Goal: Task Accomplishment & Management: Manage account settings

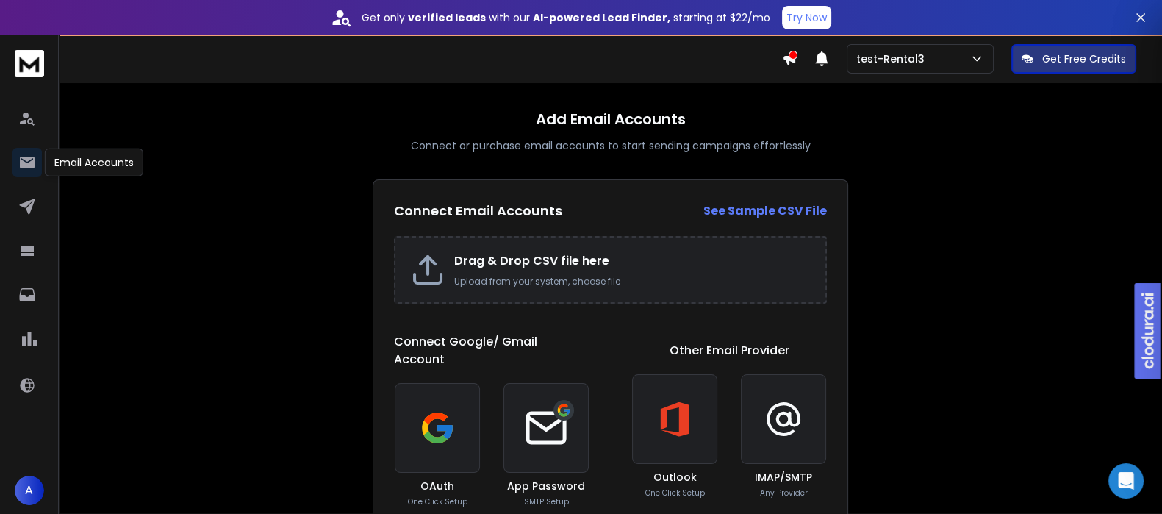
click at [26, 164] on icon at bounding box center [27, 163] width 15 height 12
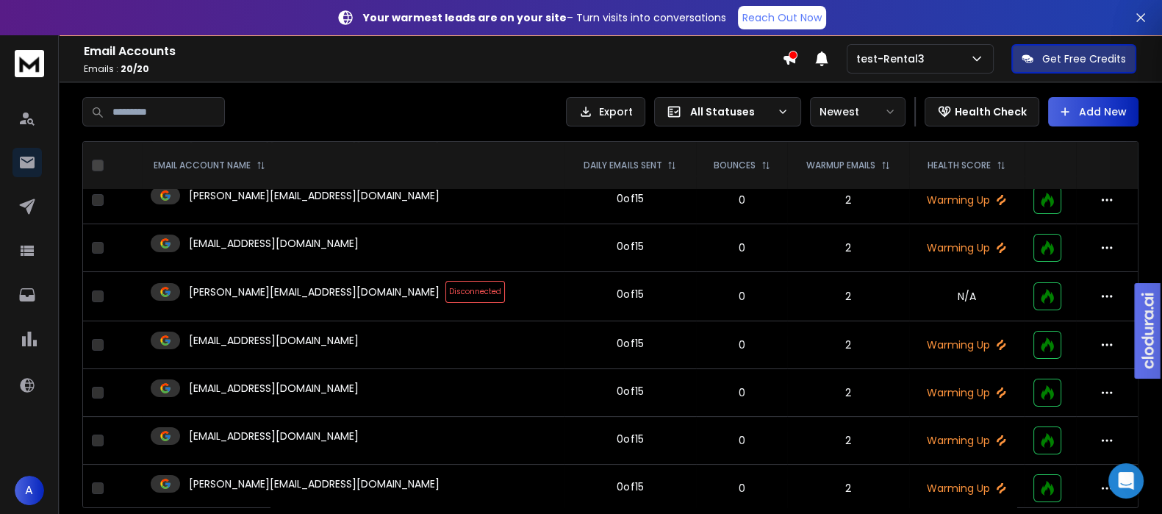
scroll to position [195, 0]
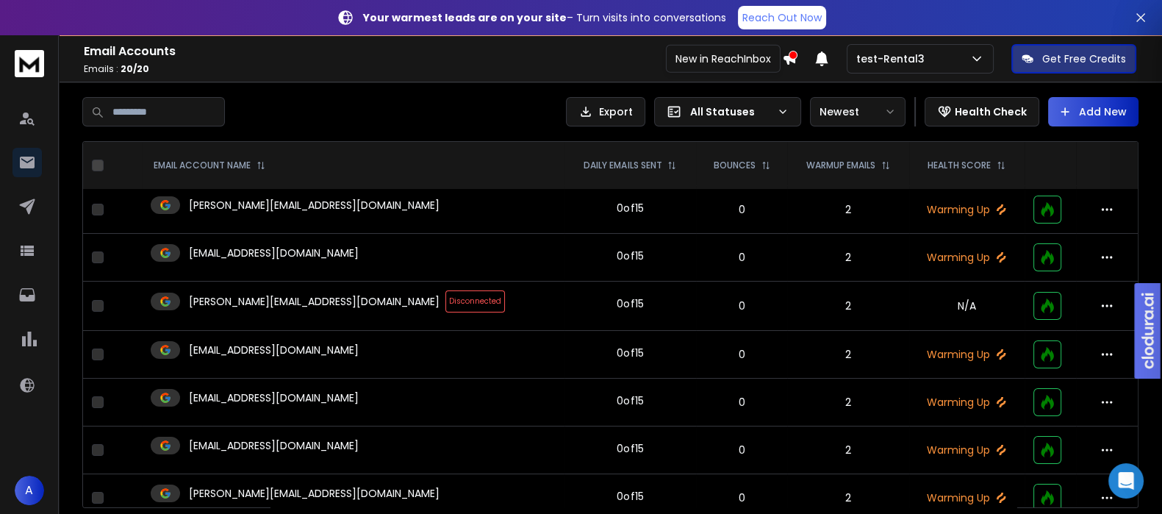
click at [784, 56] on icon at bounding box center [789, 58] width 15 height 15
click at [790, 57] on icon at bounding box center [790, 59] width 12 height 12
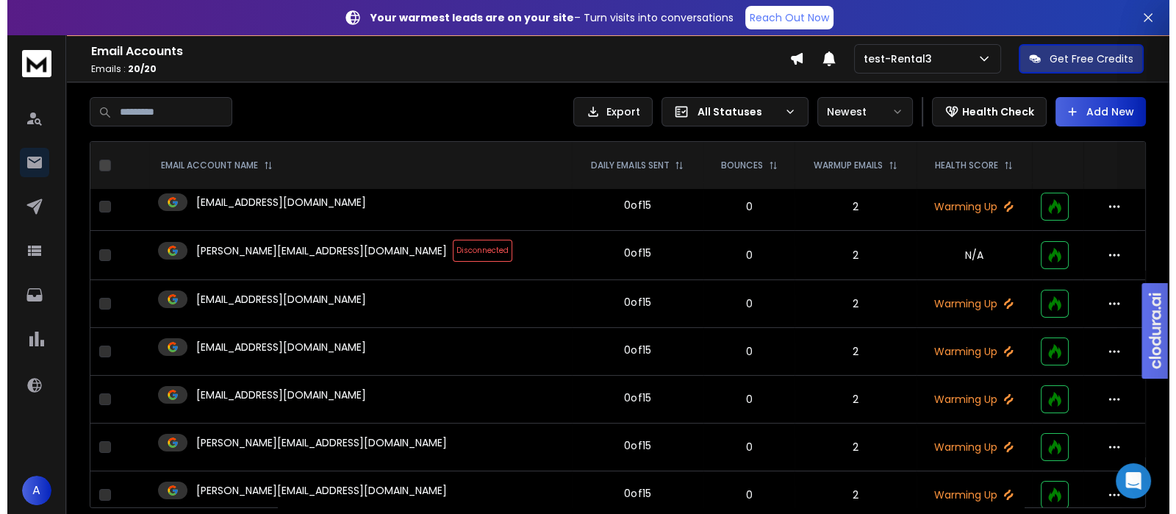
scroll to position [250, 0]
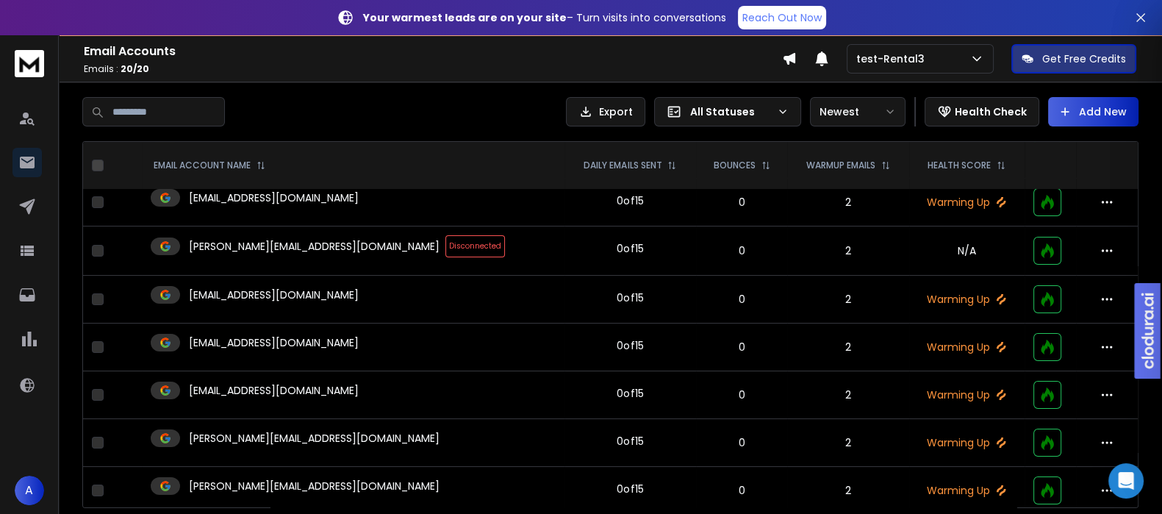
click at [254, 248] on p "[PERSON_NAME][EMAIL_ADDRESS][DOMAIN_NAME]" at bounding box center [314, 246] width 251 height 15
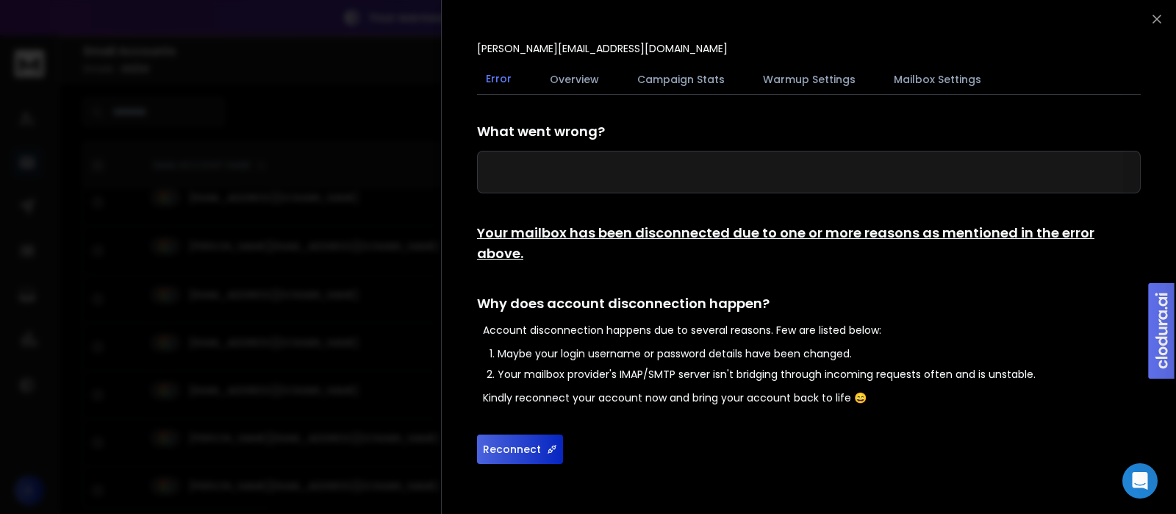
click at [508, 434] on button "Reconnect" at bounding box center [520, 448] width 86 height 29
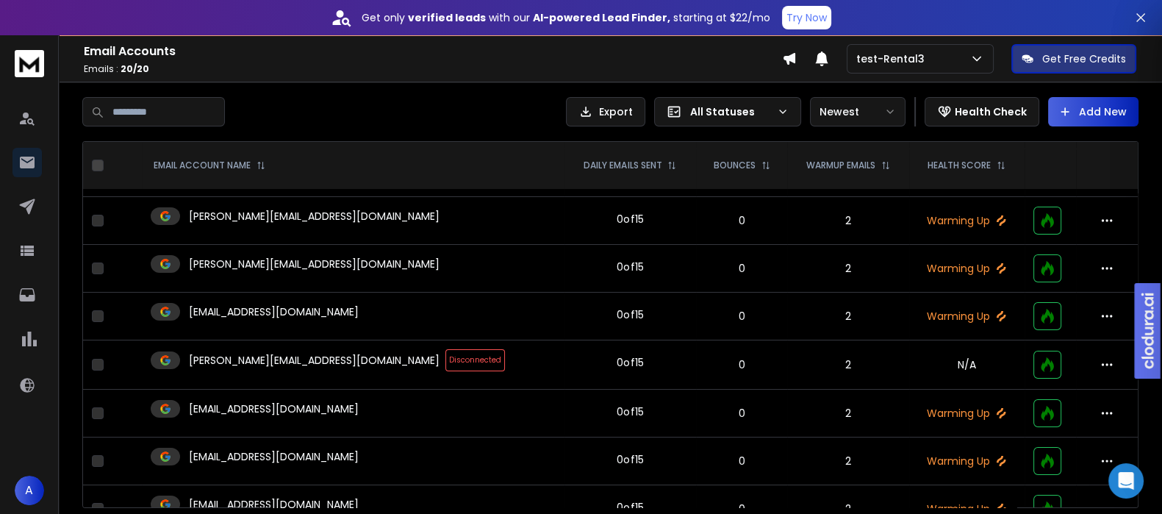
scroll to position [437, 0]
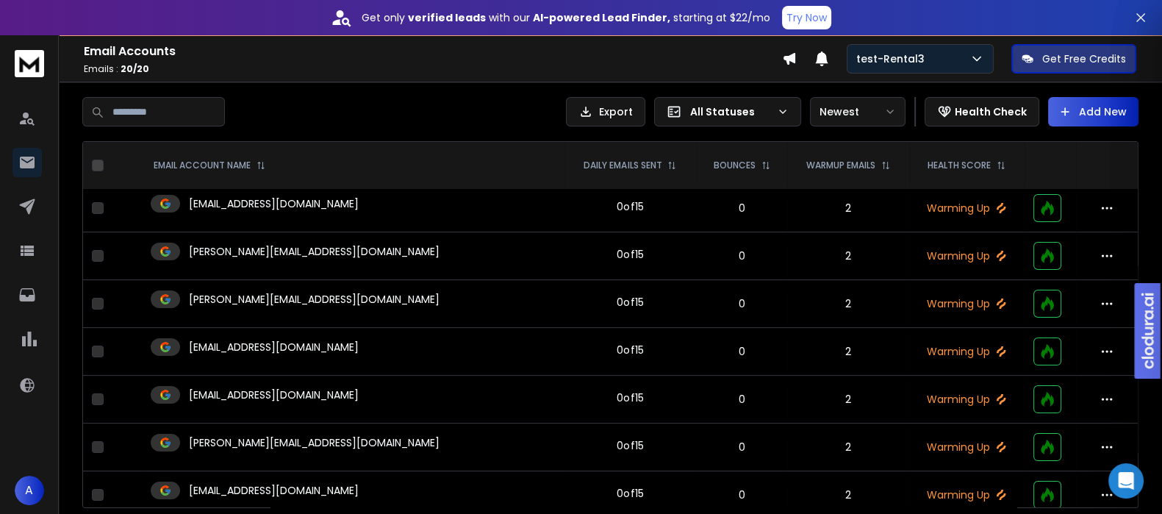
click at [964, 54] on div "test-Rental3" at bounding box center [920, 58] width 128 height 15
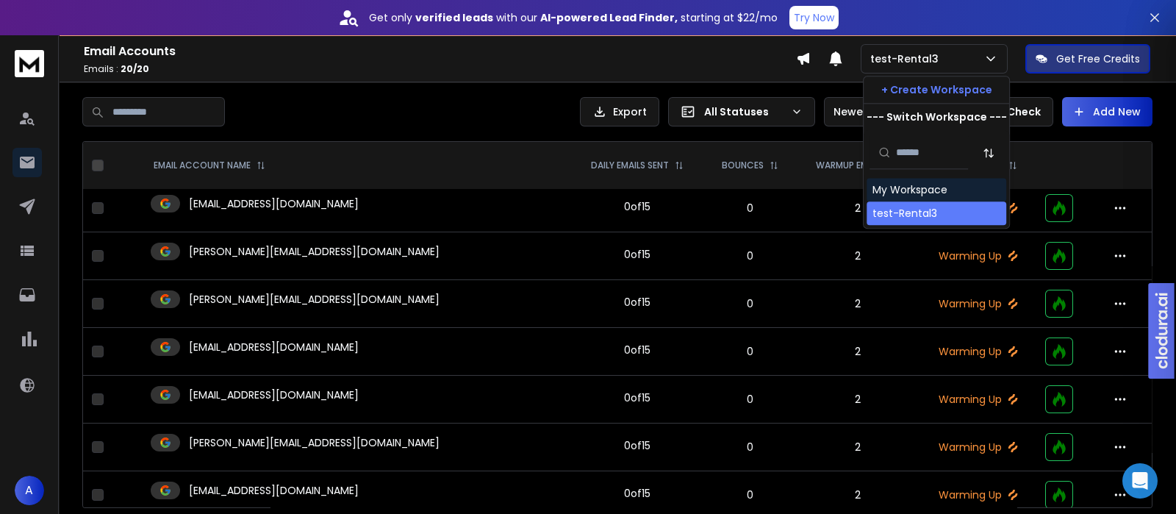
click at [898, 185] on div "My Workspace" at bounding box center [910, 189] width 75 height 15
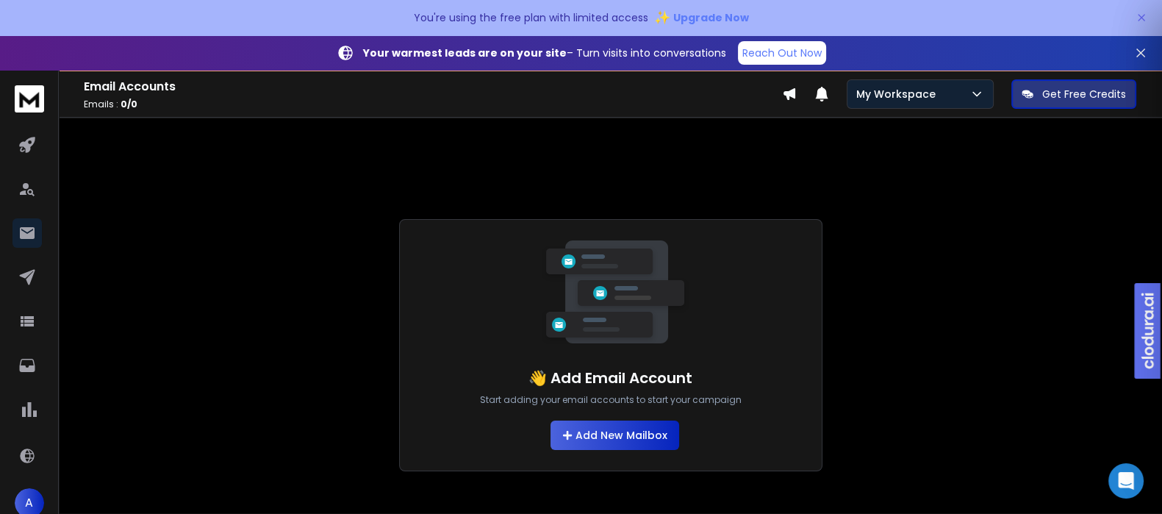
click at [930, 89] on p "My Workspace" at bounding box center [898, 94] width 85 height 15
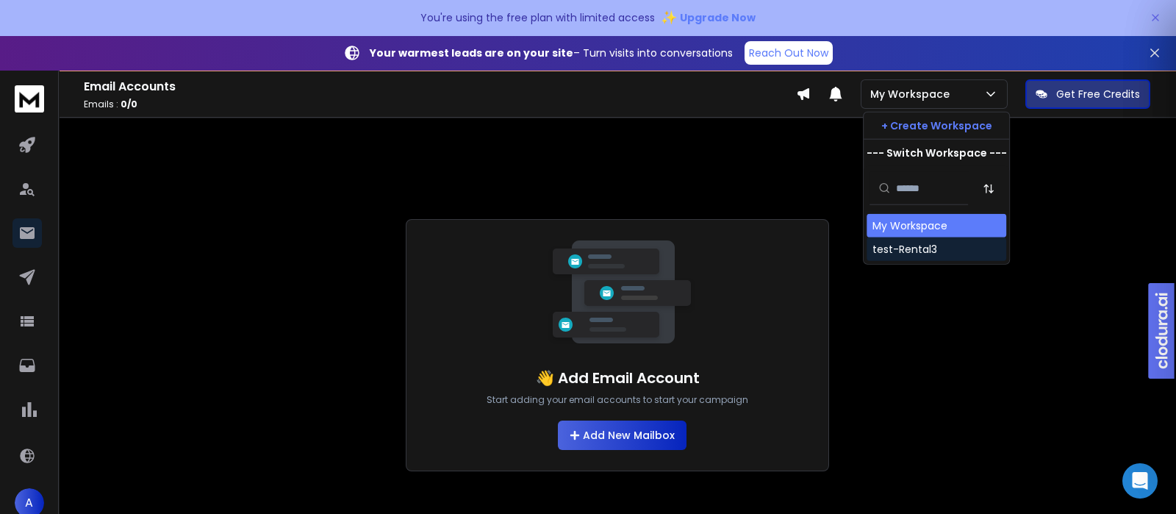
click at [904, 246] on div "test-Rental3" at bounding box center [905, 249] width 65 height 15
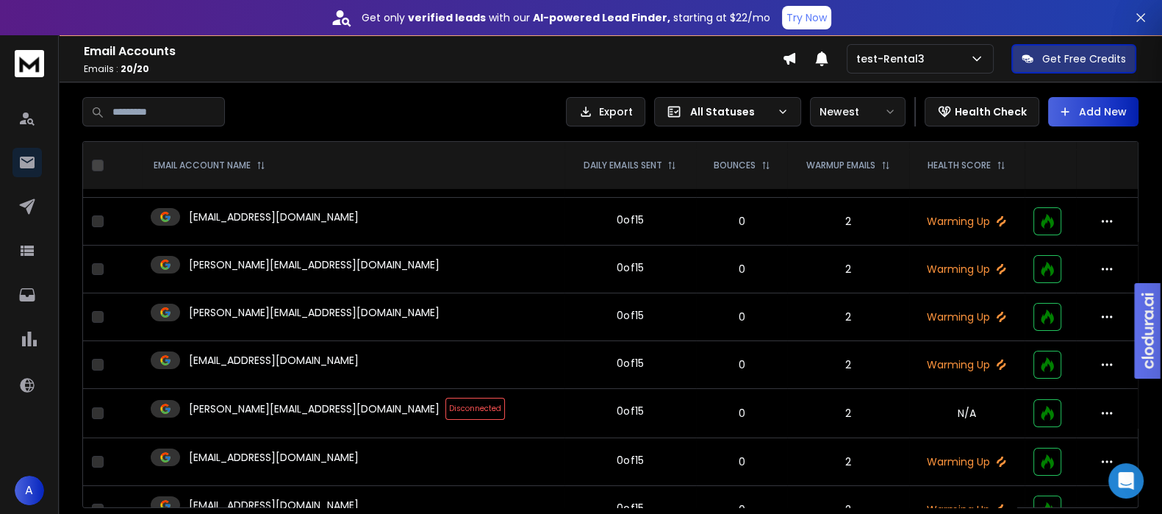
scroll to position [9, 0]
